Goal: Task Accomplishment & Management: Manage account settings

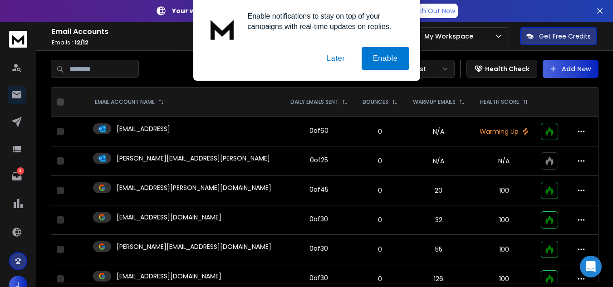
click at [330, 57] on button "Later" at bounding box center [336, 58] width 41 height 23
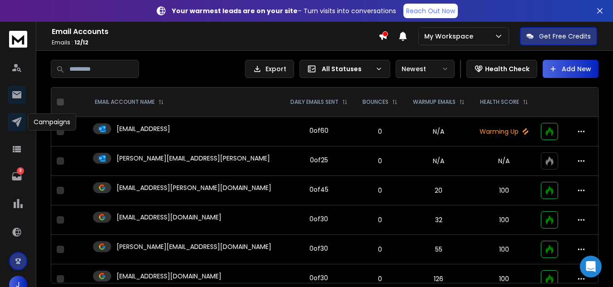
click at [15, 119] on icon at bounding box center [16, 122] width 11 height 11
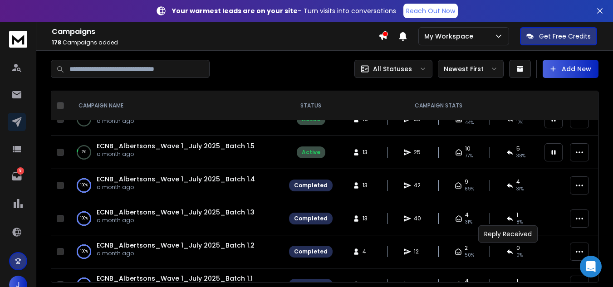
scroll to position [581, 0]
click at [508, 149] on div "5 38 %" at bounding box center [515, 152] width 27 height 15
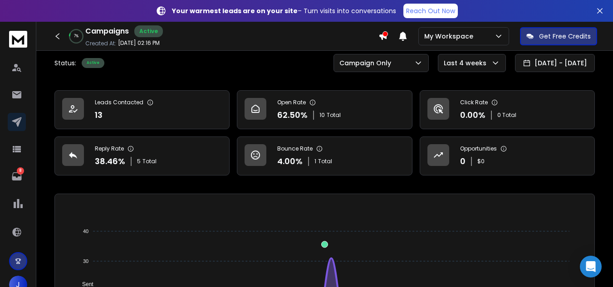
scroll to position [57, 0]
click at [112, 159] on p "38.46 %" at bounding box center [110, 162] width 30 height 13
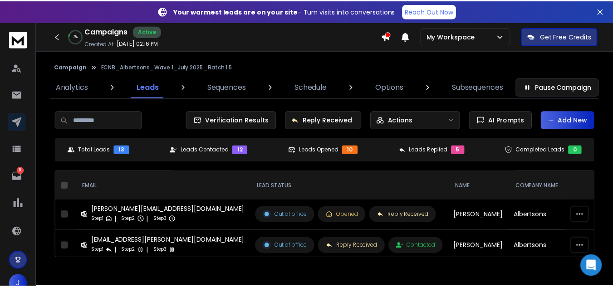
scroll to position [1, 0]
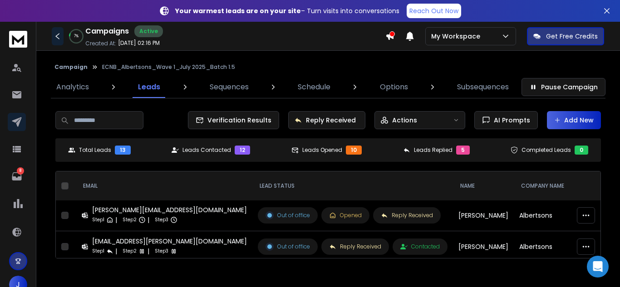
click at [57, 36] on icon at bounding box center [58, 36] width 8 height 8
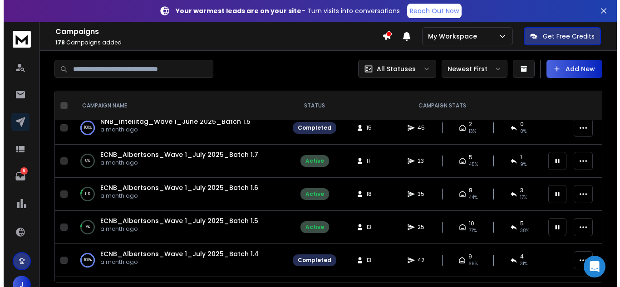
scroll to position [508, 0]
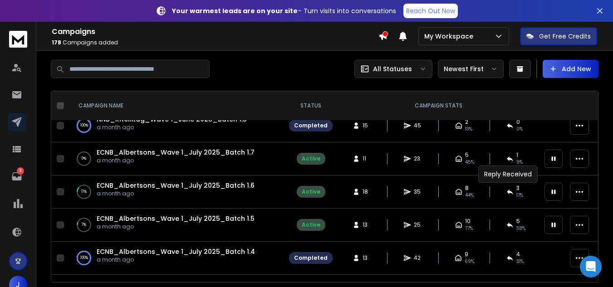
click at [506, 189] on icon at bounding box center [510, 192] width 8 height 8
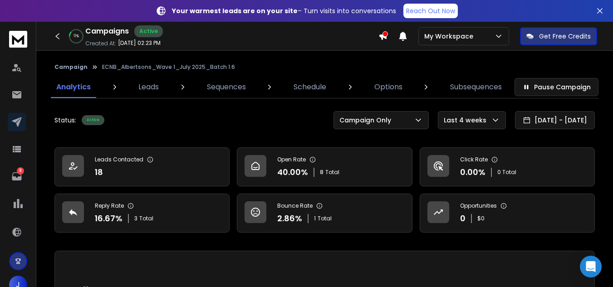
click at [111, 225] on link "Reply Rate 16.67 % 3 Total" at bounding box center [141, 213] width 175 height 39
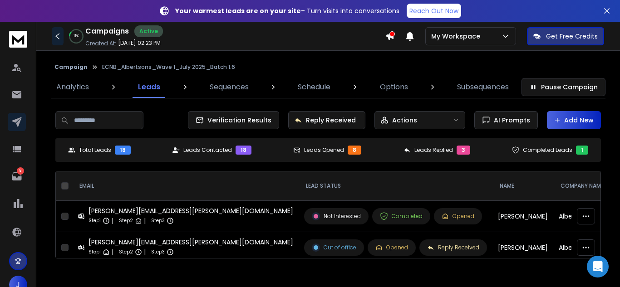
click at [57, 36] on icon at bounding box center [58, 36] width 8 height 8
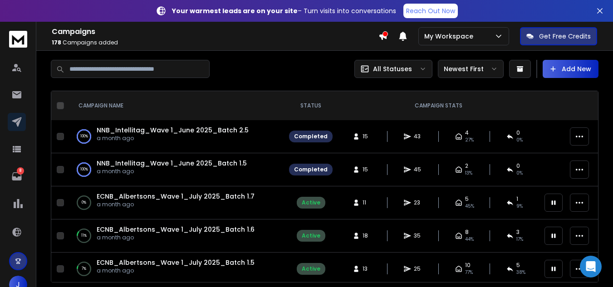
scroll to position [465, 0]
click at [517, 205] on span "9 %" at bounding box center [520, 205] width 6 height 7
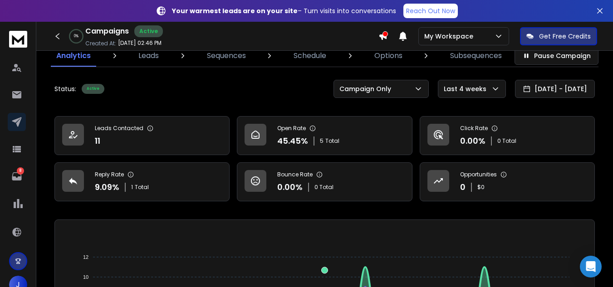
scroll to position [33, 0]
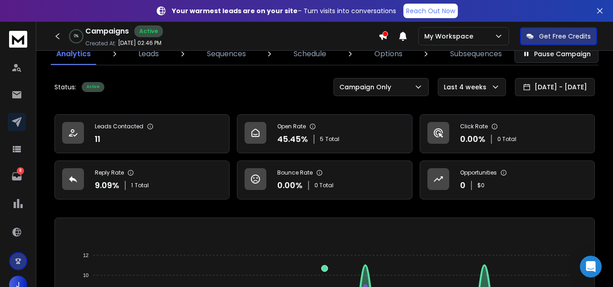
click at [146, 186] on span "Total" at bounding box center [142, 185] width 14 height 7
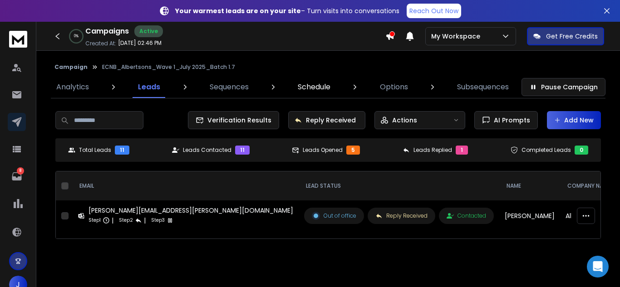
click at [327, 90] on p "Schedule" at bounding box center [314, 87] width 33 height 11
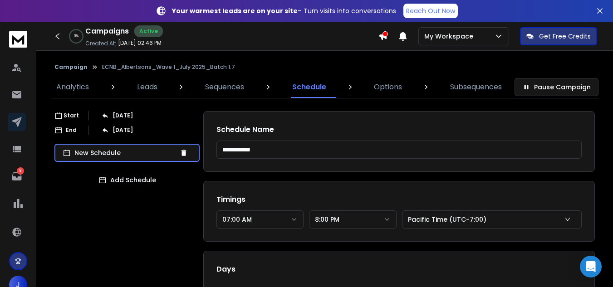
click at [133, 131] on p "[DATE]" at bounding box center [123, 130] width 20 height 7
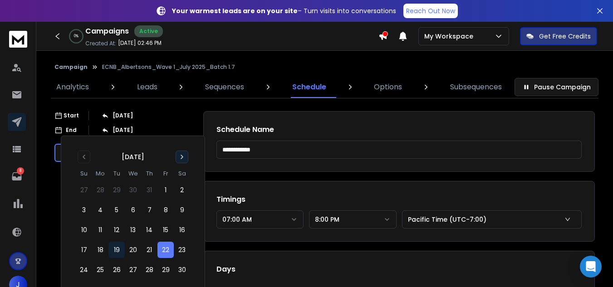
click at [182, 157] on icon "Go to next month" at bounding box center [181, 156] width 7 height 7
click at [83, 151] on button "Go to previous month" at bounding box center [84, 157] width 13 height 13
click at [165, 266] on button "29" at bounding box center [166, 270] width 16 height 16
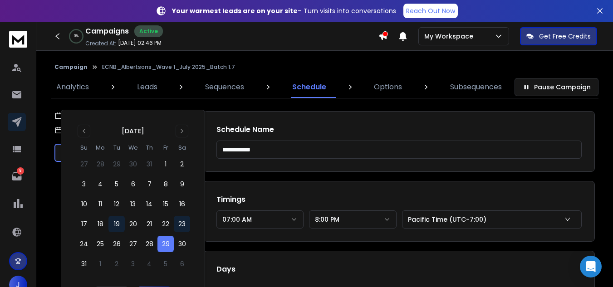
scroll to position [75, 0]
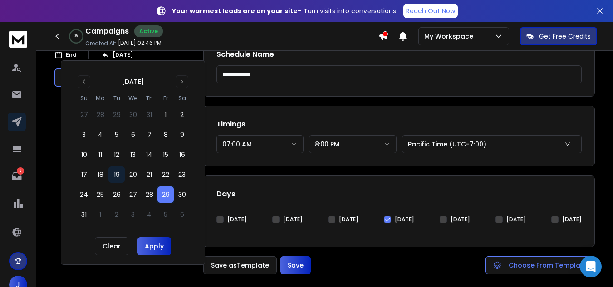
click at [167, 250] on button "Apply" at bounding box center [155, 246] width 34 height 18
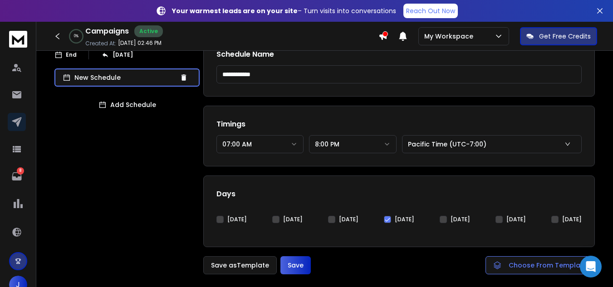
click at [301, 260] on button "Save" at bounding box center [296, 266] width 30 height 18
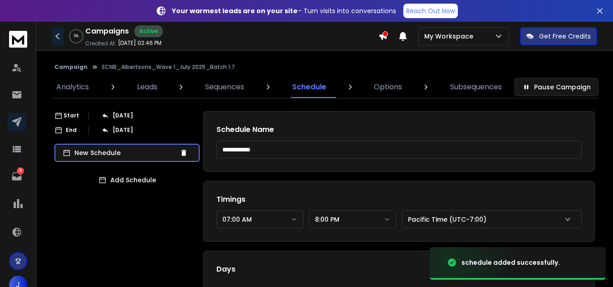
click at [55, 37] on icon at bounding box center [58, 36] width 8 height 8
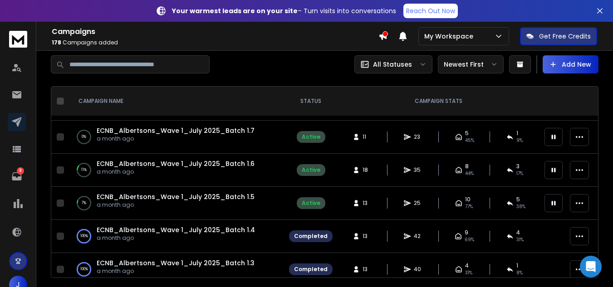
scroll to position [525, 0]
click at [187, 163] on span "ECNB_Albertsons_Wave 1_July 2025_Batch 1.6" at bounding box center [176, 164] width 158 height 9
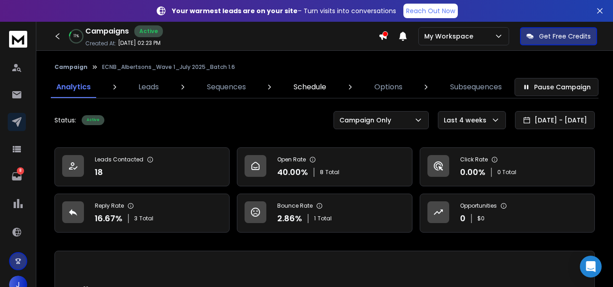
click at [316, 84] on p "Schedule" at bounding box center [310, 87] width 33 height 11
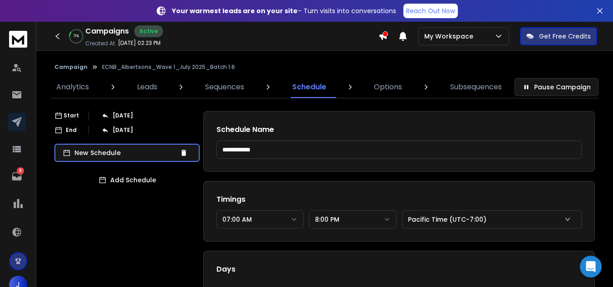
click at [133, 128] on p "[DATE]" at bounding box center [123, 130] width 20 height 7
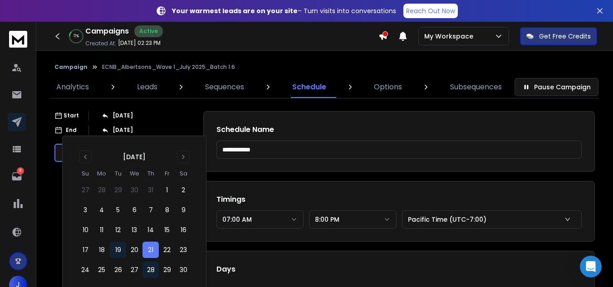
click at [151, 271] on button "28" at bounding box center [151, 270] width 16 height 16
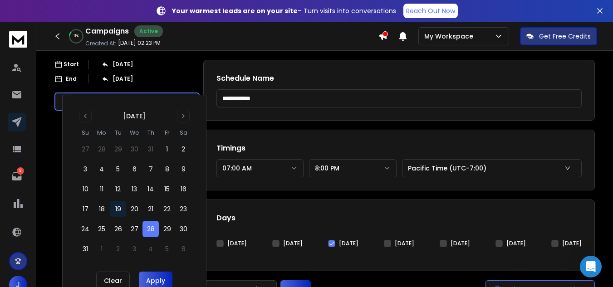
scroll to position [52, 0]
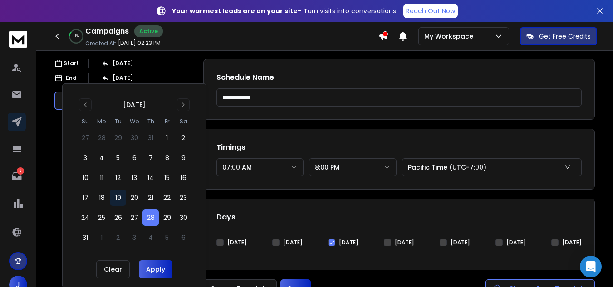
click at [157, 270] on button "Apply" at bounding box center [156, 270] width 34 height 18
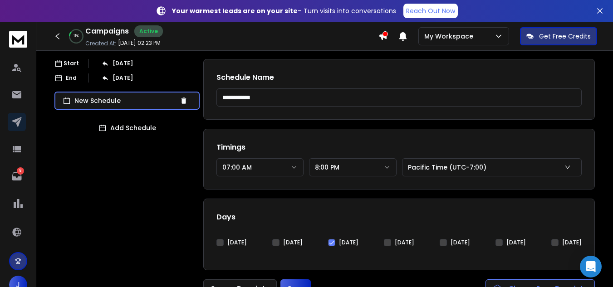
click at [286, 281] on button "Save" at bounding box center [296, 289] width 30 height 18
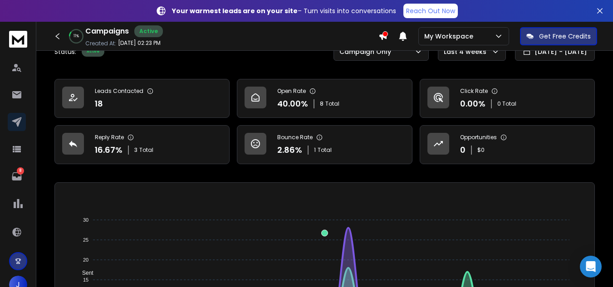
scroll to position [69, 0]
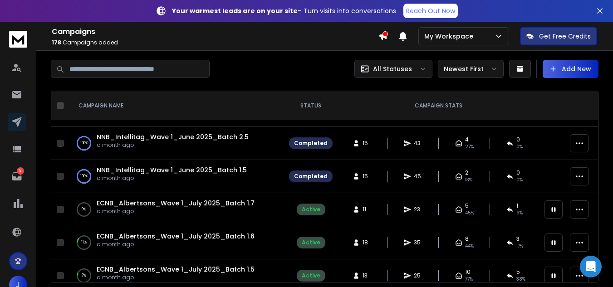
scroll to position [458, 0]
click at [187, 268] on span "ECNB_Albertsons_Wave 1_July 2025_Batch 1.5" at bounding box center [176, 269] width 158 height 9
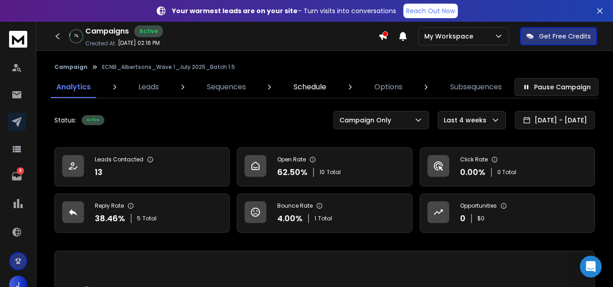
click at [323, 90] on p "Schedule" at bounding box center [310, 87] width 33 height 11
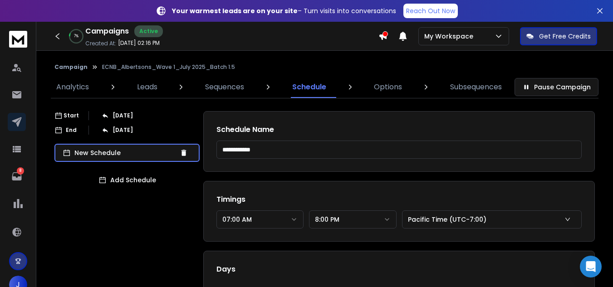
click at [114, 128] on p "[DATE]" at bounding box center [123, 130] width 20 height 7
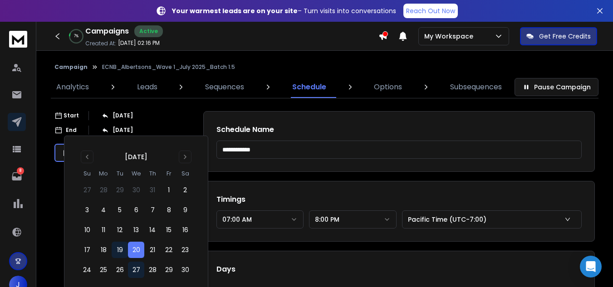
click at [137, 270] on button "27" at bounding box center [136, 270] width 16 height 16
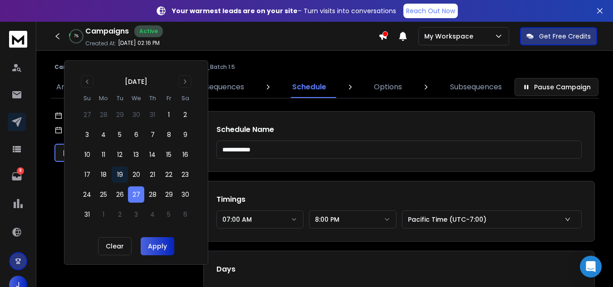
scroll to position [75, 0]
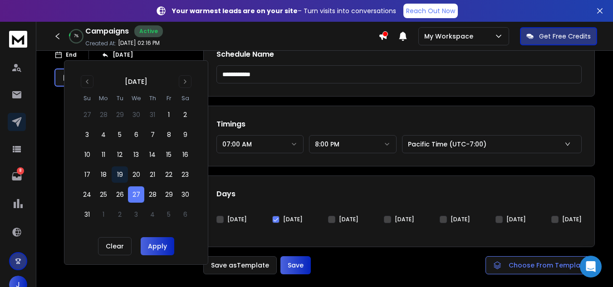
click at [160, 243] on button "Apply" at bounding box center [158, 246] width 34 height 18
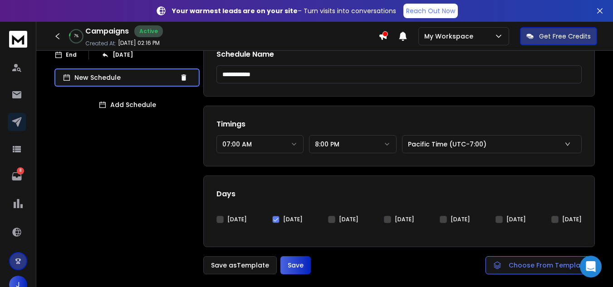
click at [300, 260] on button "Save" at bounding box center [296, 266] width 30 height 18
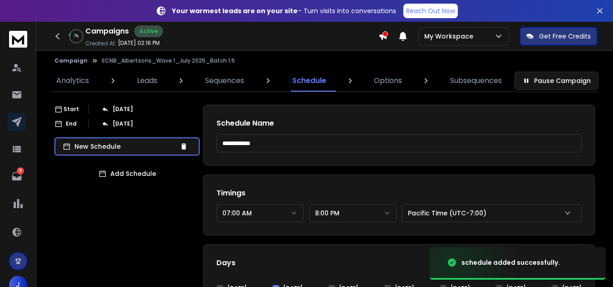
scroll to position [0, 0]
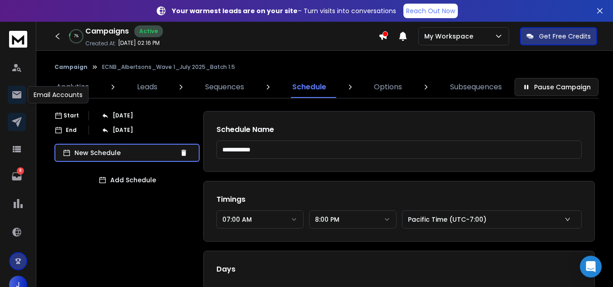
click at [15, 97] on icon at bounding box center [16, 94] width 9 height 7
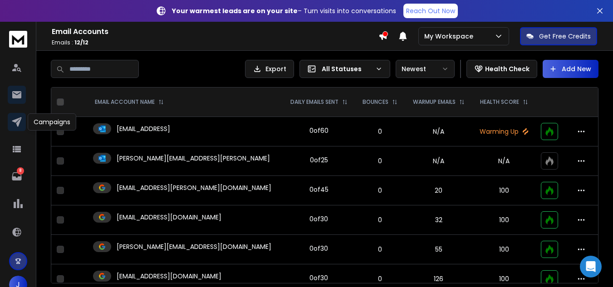
click at [16, 123] on icon at bounding box center [16, 122] width 11 height 11
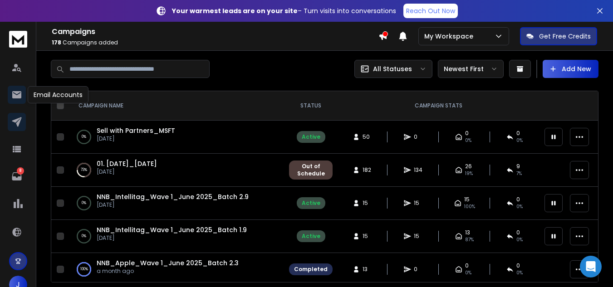
click at [13, 94] on icon at bounding box center [16, 94] width 9 height 7
